Goal: Task Accomplishment & Management: Manage account settings

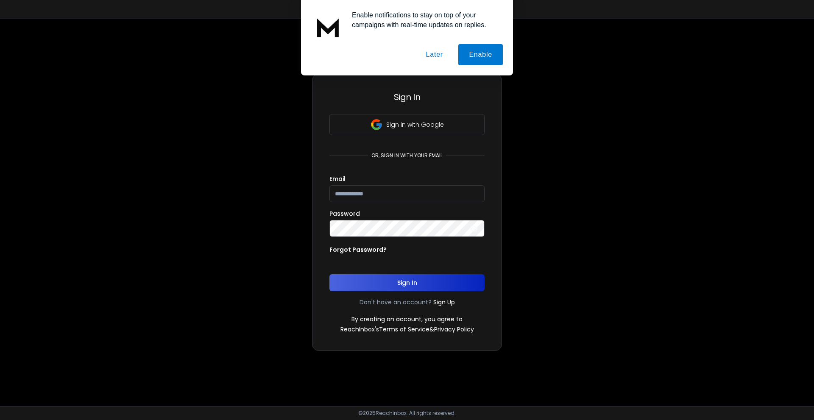
click at [439, 53] on button "Later" at bounding box center [434, 54] width 38 height 21
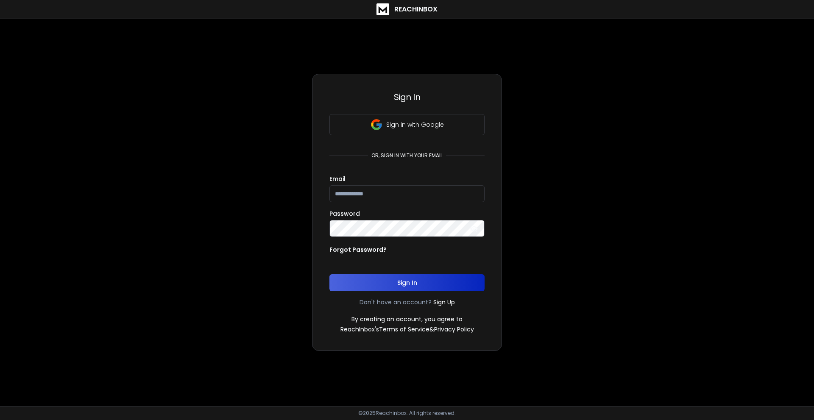
click at [418, 184] on div "Email" at bounding box center [407, 189] width 155 height 26
drag, startPoint x: 408, startPoint y: 193, endPoint x: 407, endPoint y: 176, distance: 16.5
click at [408, 193] on input "email" at bounding box center [407, 193] width 155 height 17
click at [405, 121] on p "Sign in with Google" at bounding box center [415, 124] width 58 height 8
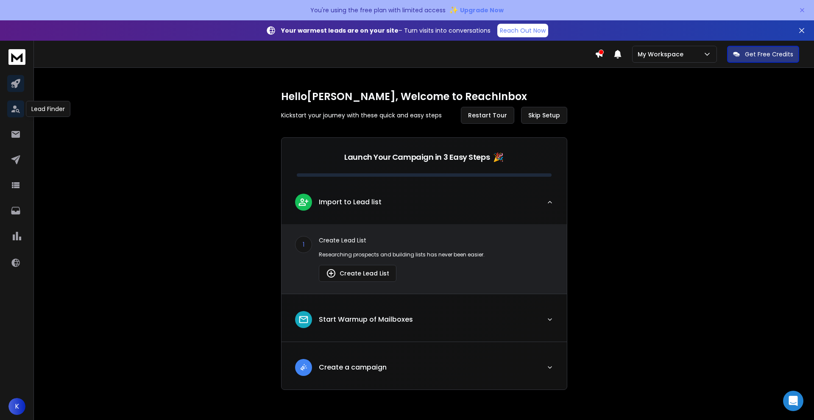
click at [15, 111] on icon at bounding box center [16, 109] width 10 height 10
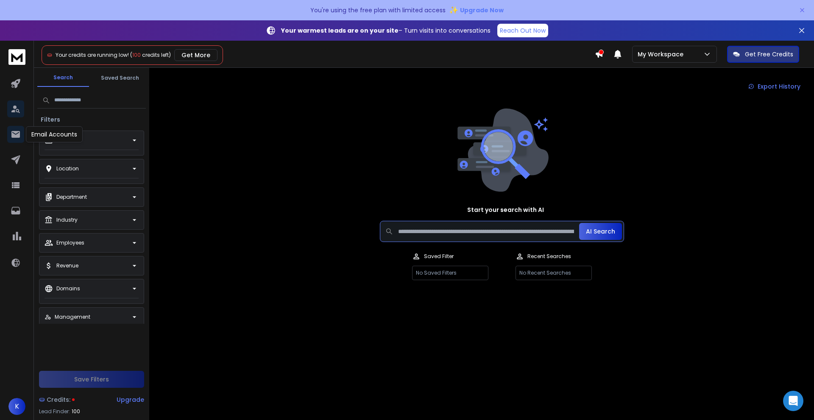
click at [23, 131] on link at bounding box center [15, 134] width 17 height 17
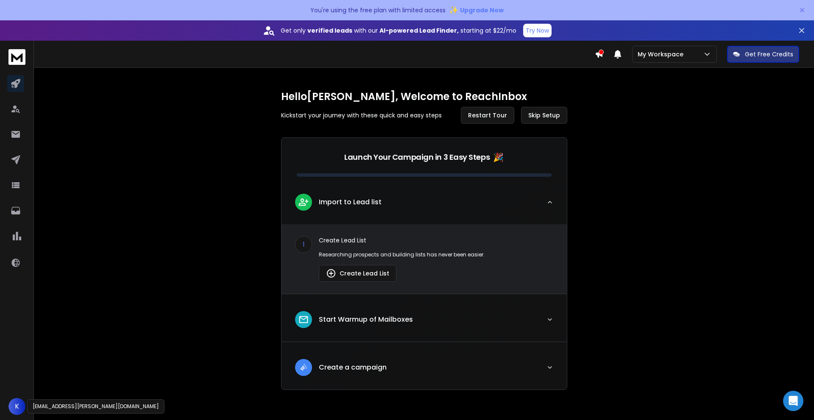
click at [21, 404] on span "K" at bounding box center [16, 406] width 17 height 17
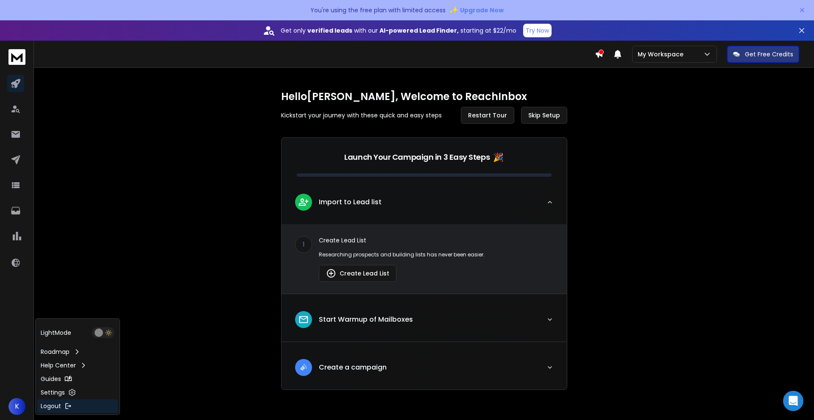
click at [48, 408] on p "Logout" at bounding box center [51, 406] width 20 height 8
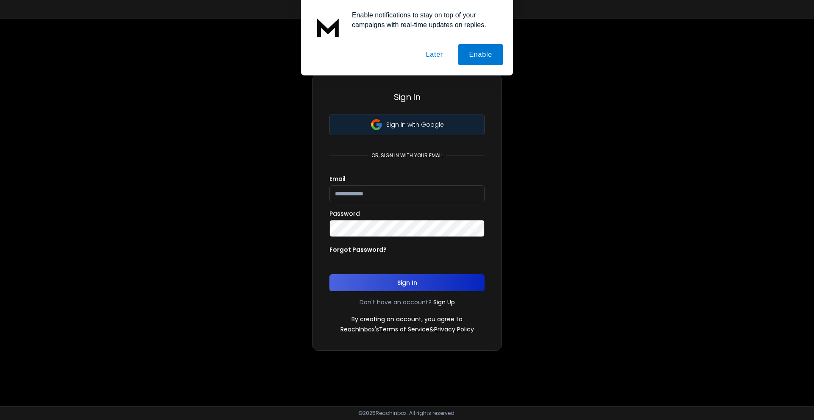
click at [400, 131] on button "Sign in with Google" at bounding box center [407, 124] width 155 height 21
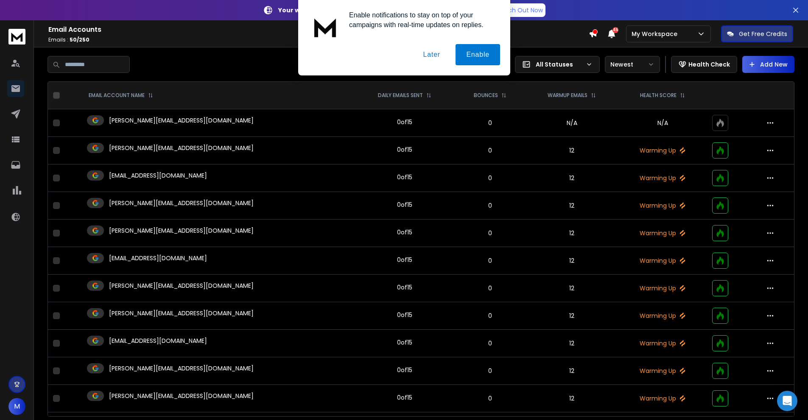
click at [439, 58] on button "Later" at bounding box center [431, 54] width 38 height 21
